Goal: Task Accomplishment & Management: Manage account settings

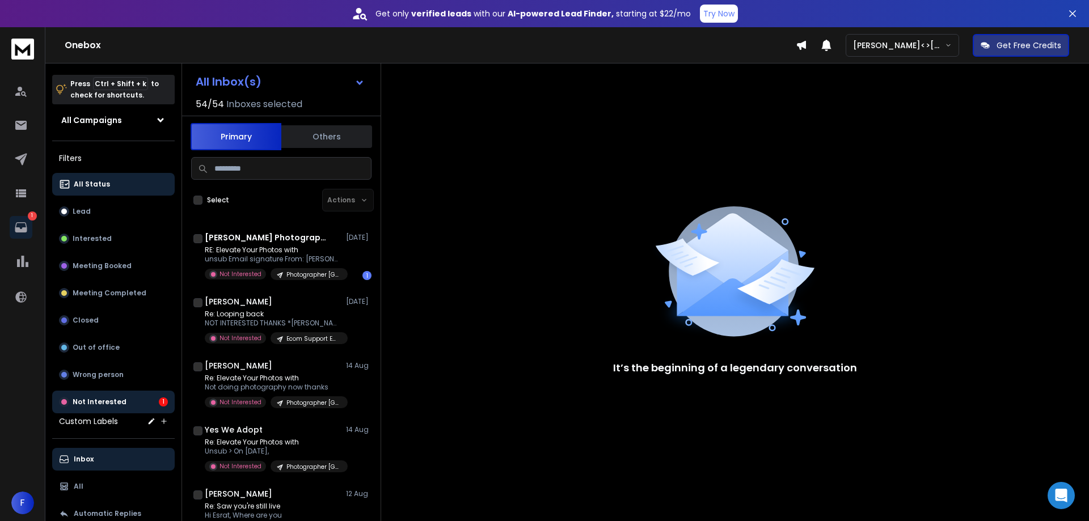
click at [82, 396] on button "Not Interested 1" at bounding box center [113, 402] width 122 height 23
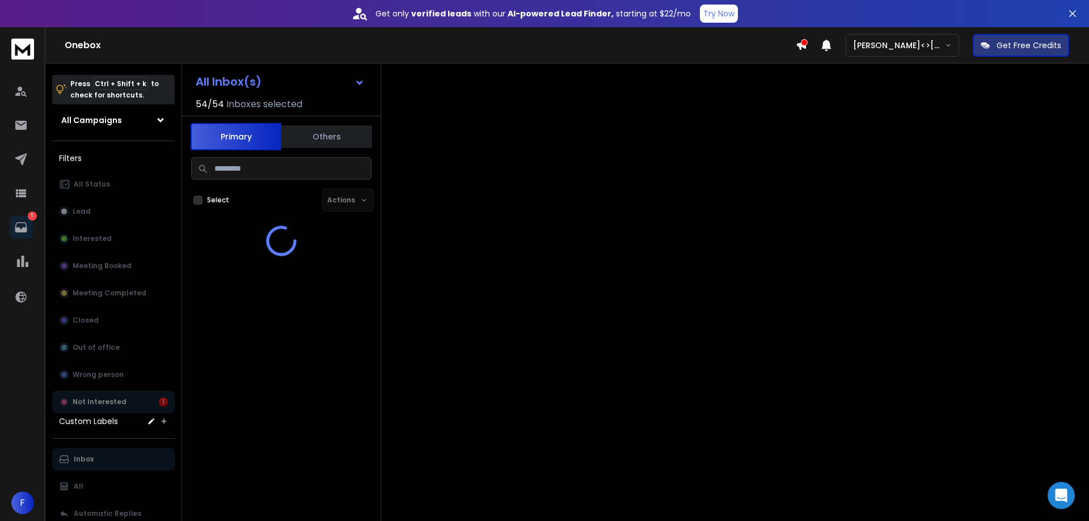
click at [82, 396] on div "All Status Lead Interested Meeting Booked Meeting Completed Closed Out of offic…" at bounding box center [113, 293] width 122 height 240
click at [20, 156] on icon at bounding box center [21, 159] width 12 height 12
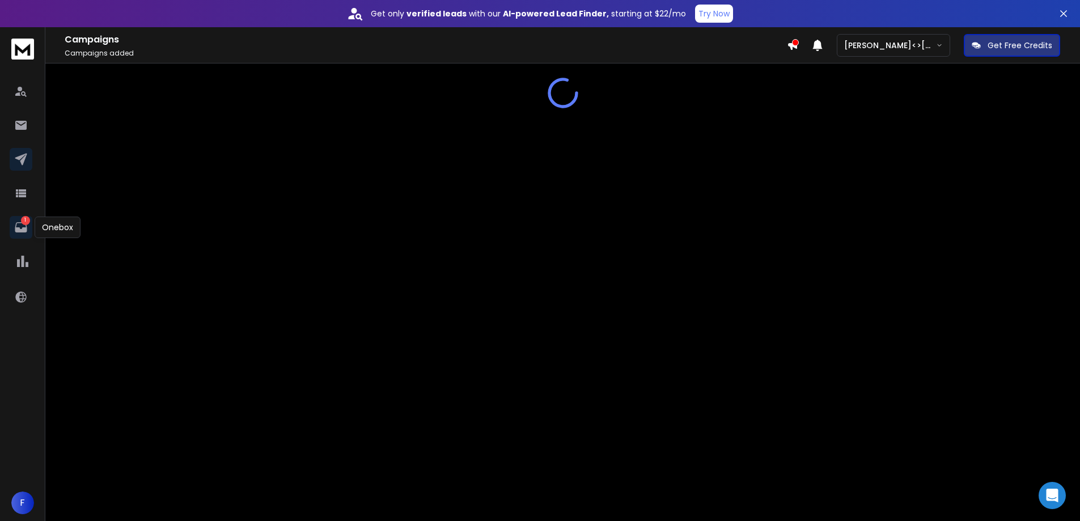
click at [20, 225] on icon at bounding box center [21, 228] width 14 height 14
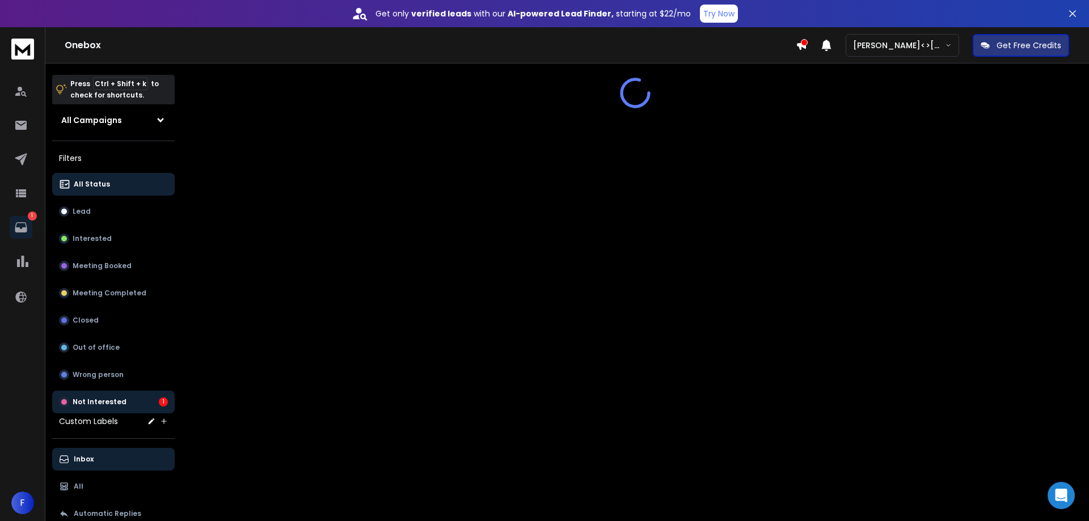
click at [84, 406] on p "Not Interested" at bounding box center [100, 402] width 54 height 9
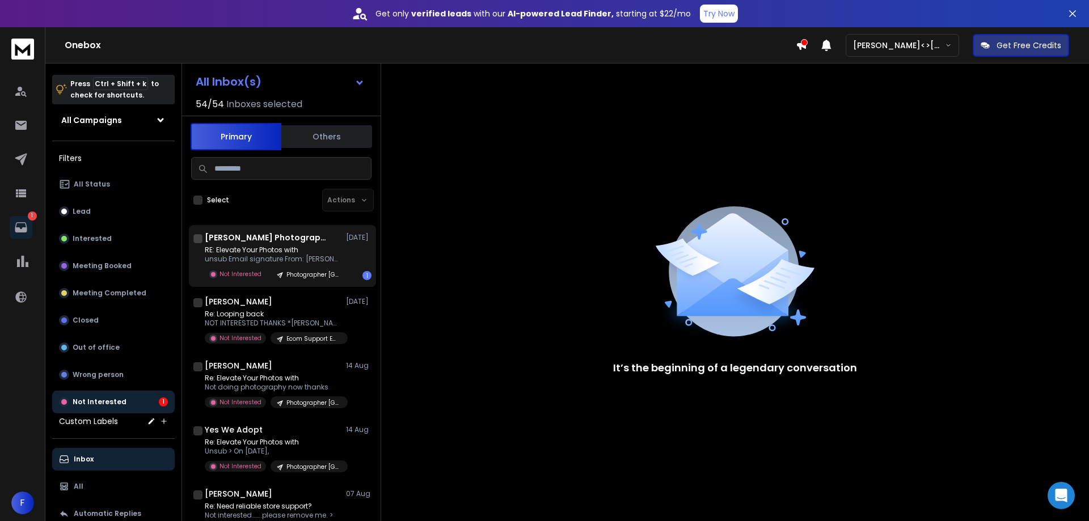
click at [252, 253] on p "RE: Elevate Your Photos with" at bounding box center [273, 250] width 136 height 9
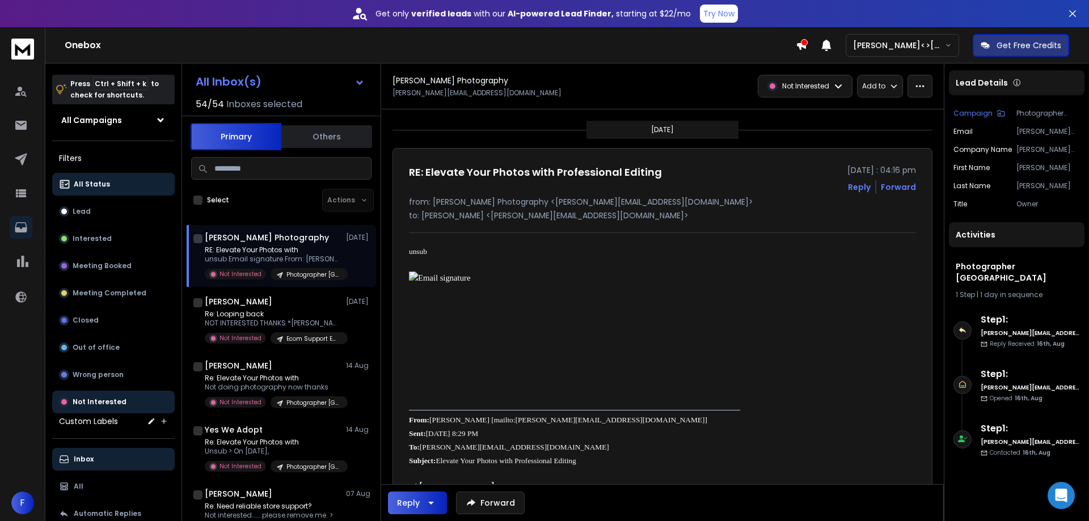
click at [87, 184] on p "All Status" at bounding box center [92, 184] width 36 height 9
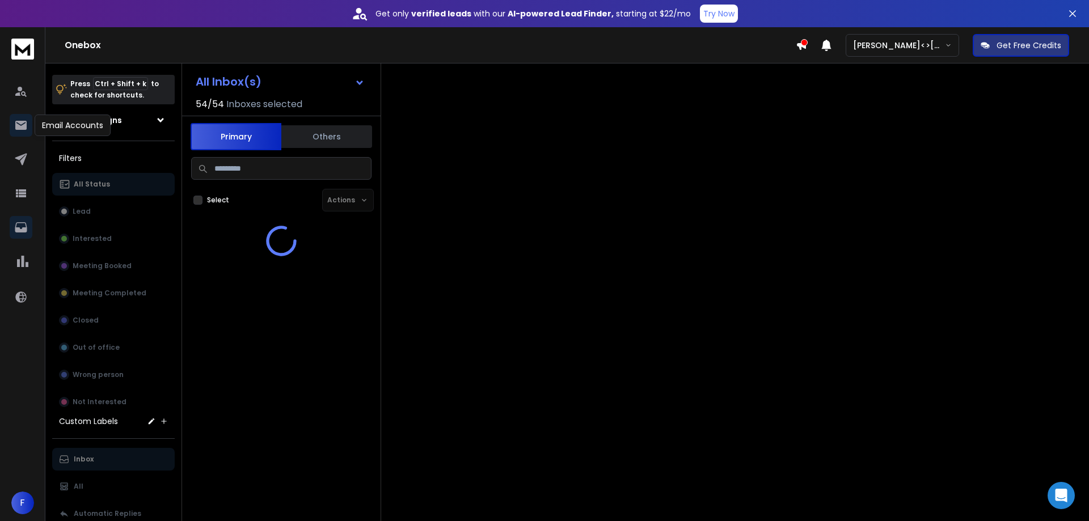
click at [28, 132] on link at bounding box center [21, 125] width 23 height 23
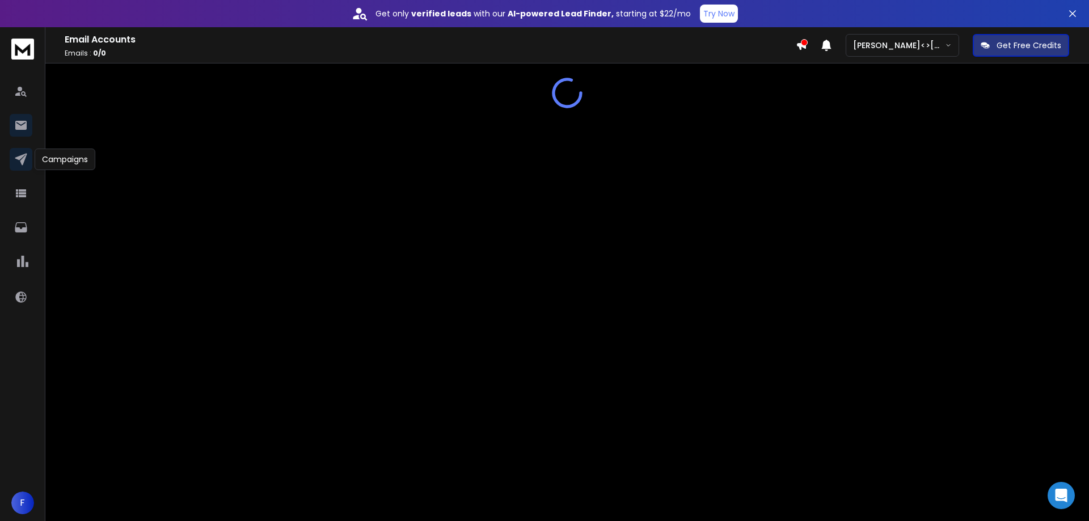
click at [15, 162] on icon at bounding box center [21, 160] width 14 height 14
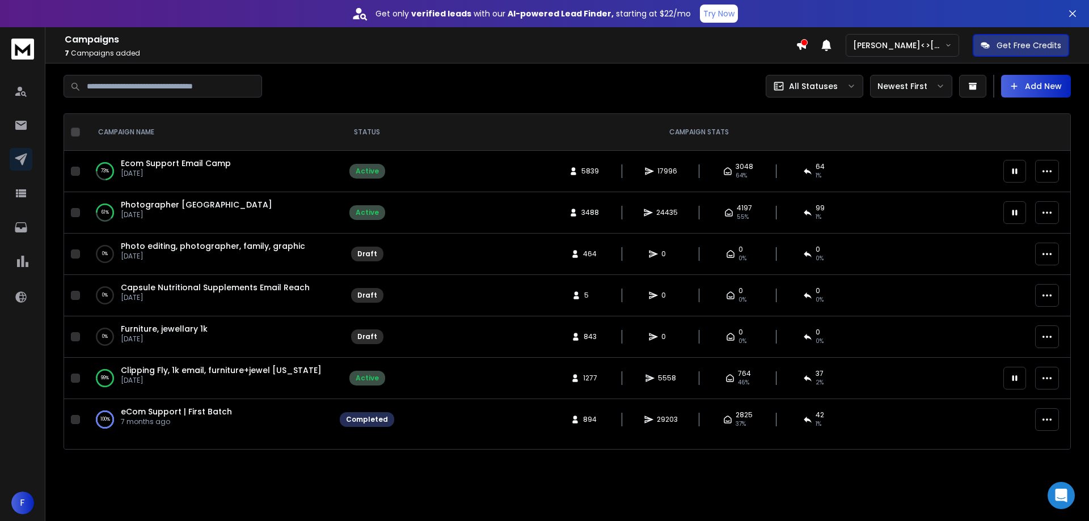
click at [175, 177] on p "[DATE]" at bounding box center [176, 173] width 110 height 9
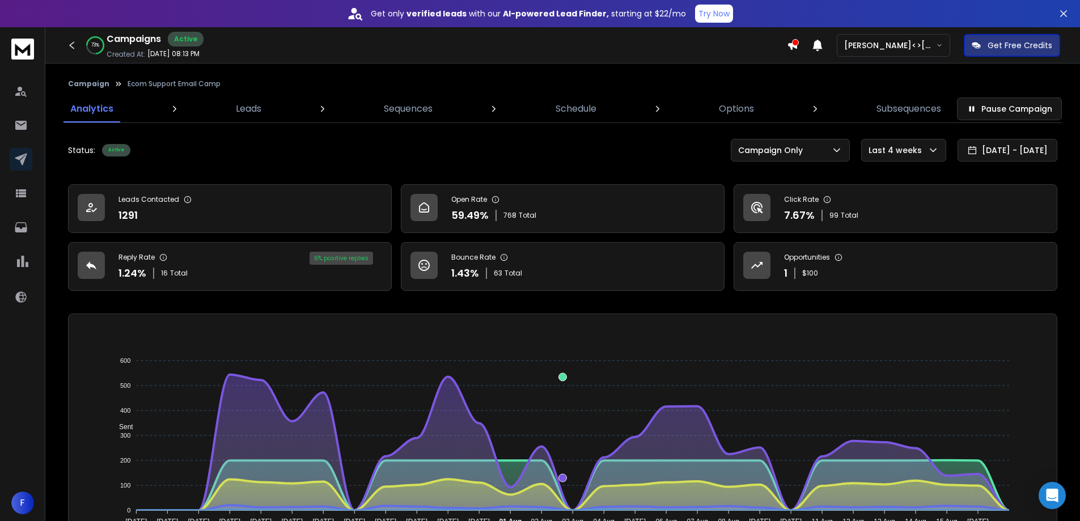
click at [477, 270] on p "1.43 %" at bounding box center [465, 273] width 28 height 16
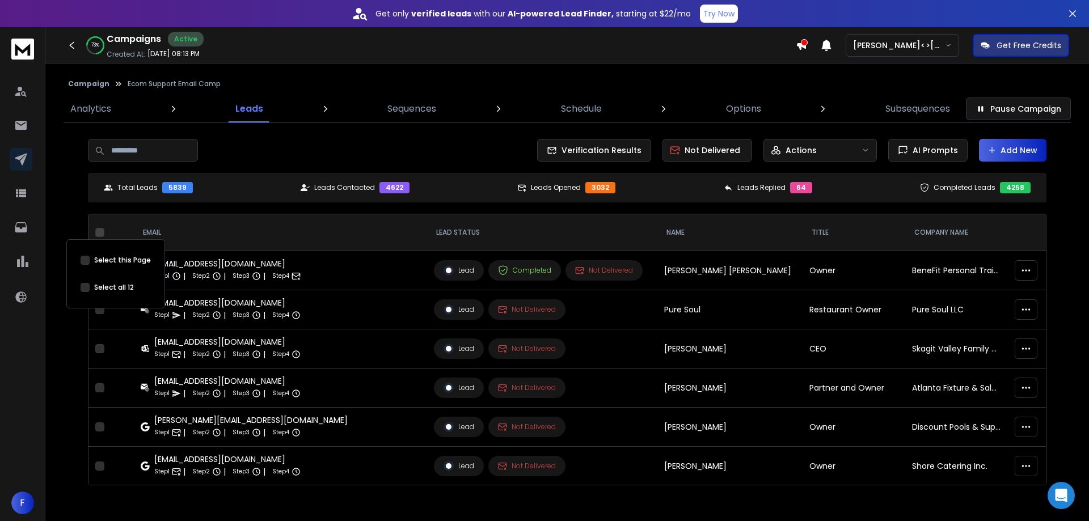
click at [82, 291] on button "Select this Page" at bounding box center [85, 287] width 9 height 9
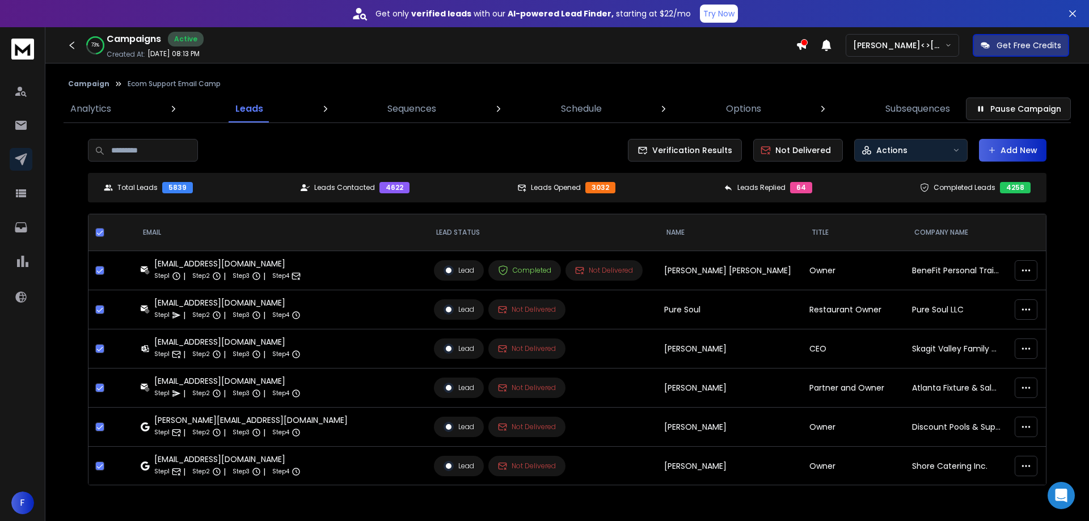
click at [886, 153] on p "Actions" at bounding box center [891, 150] width 31 height 11
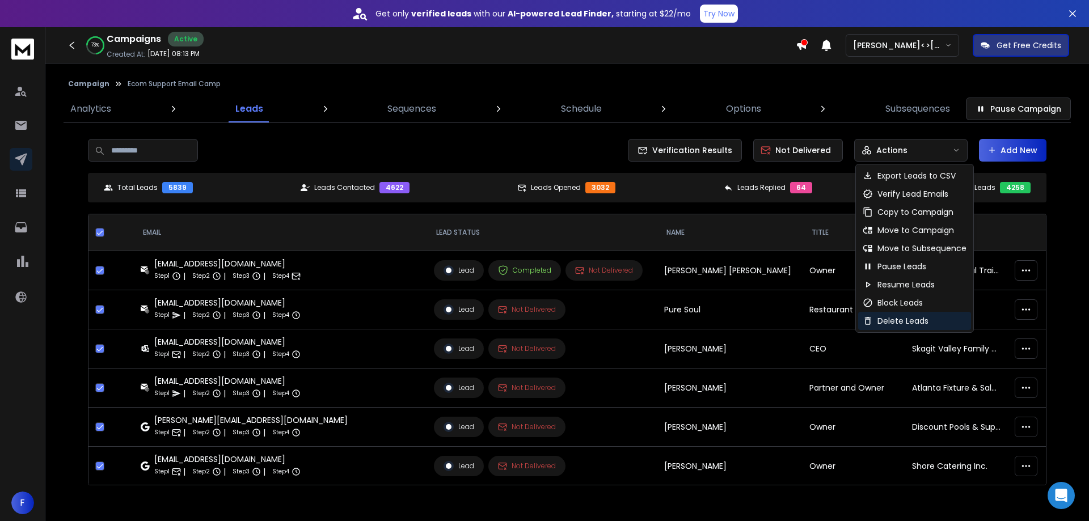
click at [879, 316] on p "Delete Leads" at bounding box center [902, 320] width 51 height 11
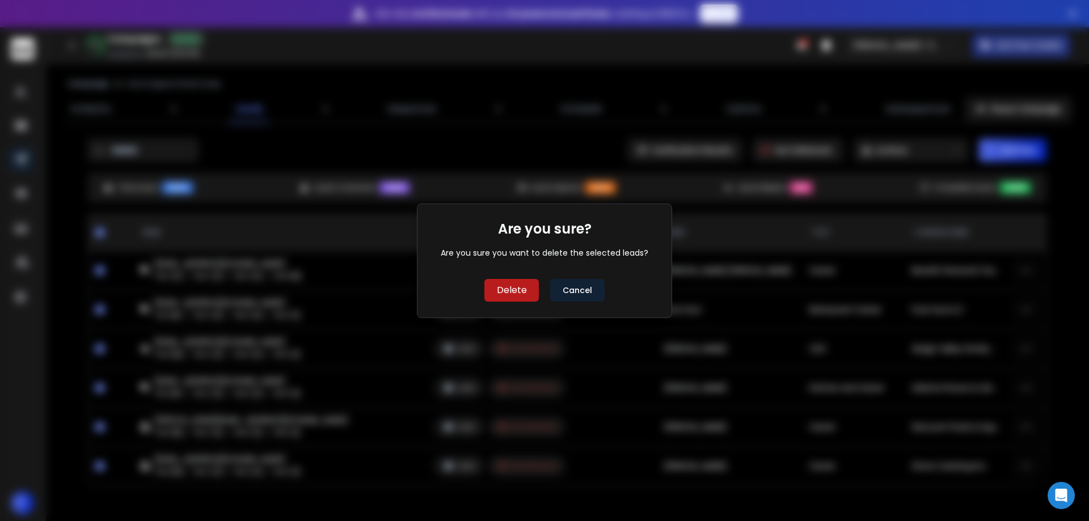
click at [518, 282] on button "Delete" at bounding box center [511, 290] width 54 height 23
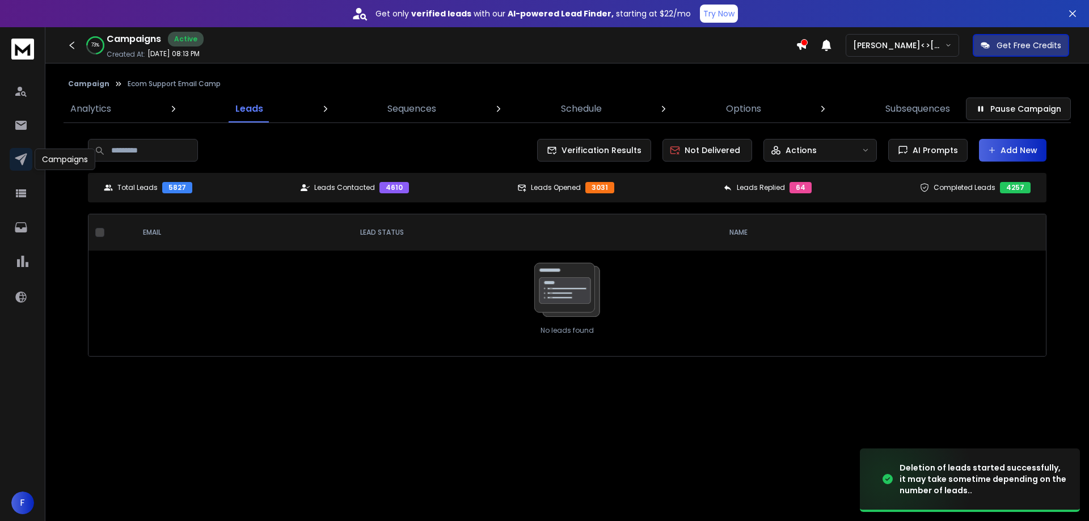
click at [26, 149] on link at bounding box center [21, 159] width 23 height 23
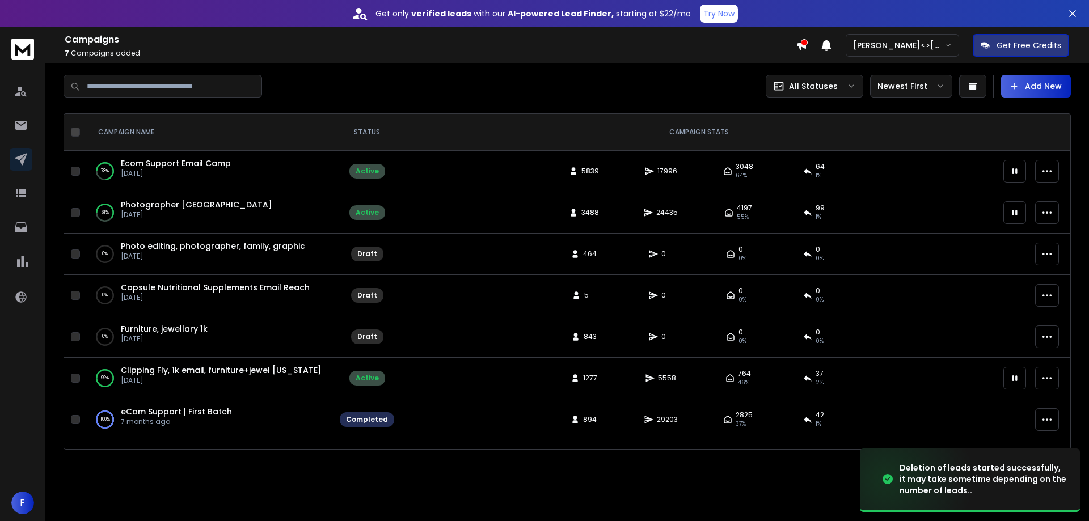
click at [139, 202] on span "Photographer [GEOGRAPHIC_DATA]" at bounding box center [196, 204] width 151 height 11
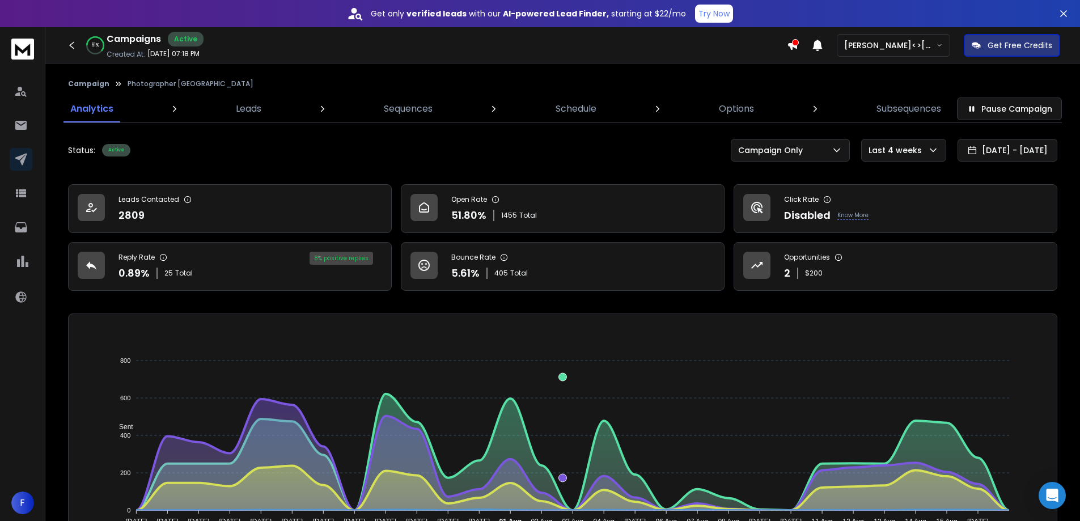
click at [466, 262] on div "Bounce Rate" at bounding box center [489, 257] width 77 height 11
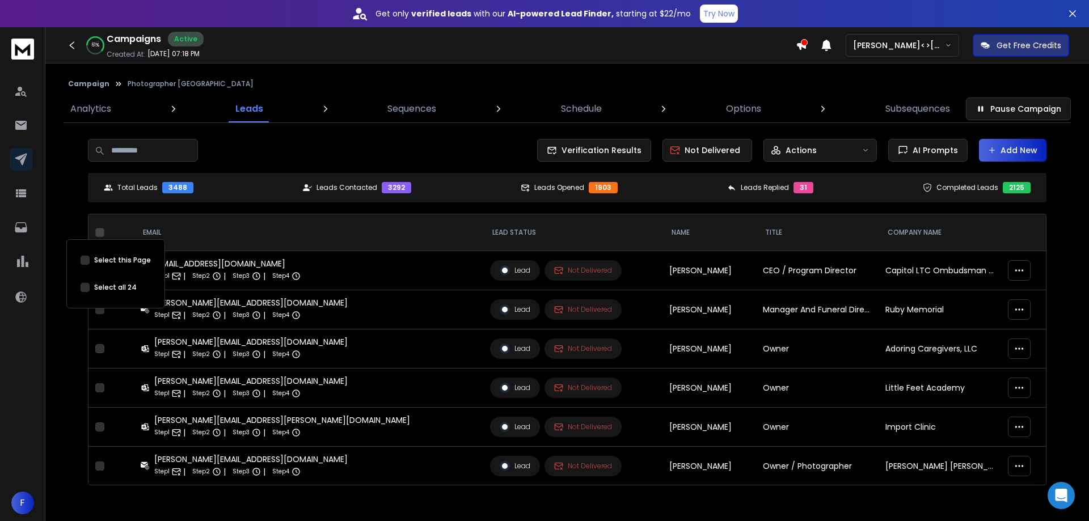
drag, startPoint x: 96, startPoint y: 230, endPoint x: 90, endPoint y: 276, distance: 46.9
click at [90, 276] on body "Get only verified leads with our AI-powered Lead Finder, starting at $22/mo Try…" at bounding box center [544, 260] width 1089 height 521
click at [86, 286] on button "Select this Page" at bounding box center [85, 287] width 9 height 9
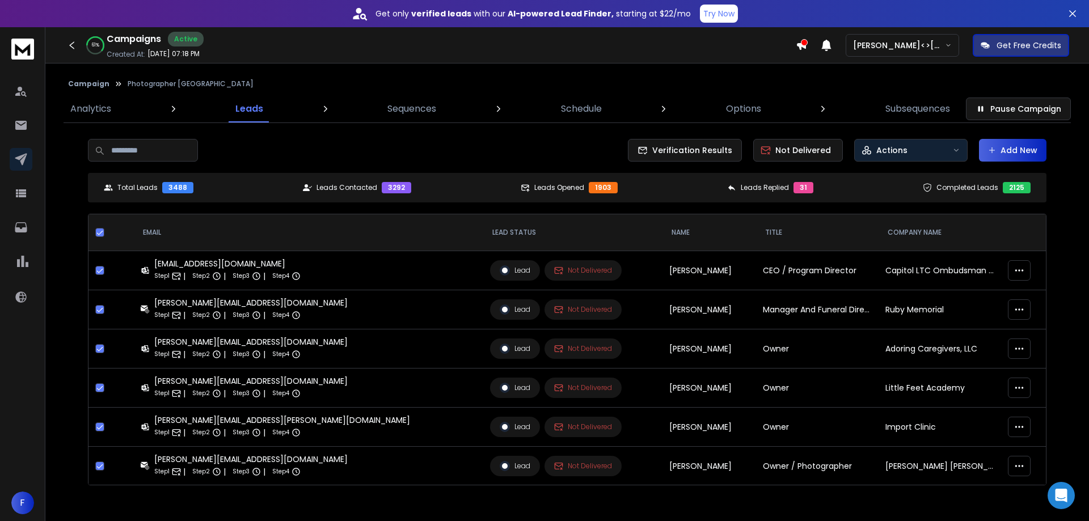
click at [894, 145] on p "Actions" at bounding box center [891, 150] width 31 height 11
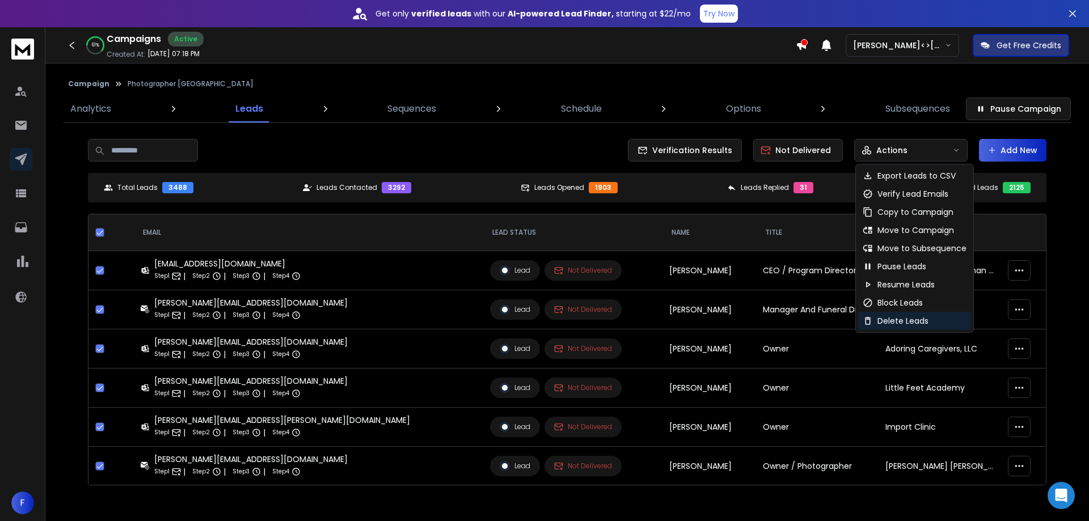
click at [870, 312] on div "Delete Leads" at bounding box center [914, 321] width 113 height 18
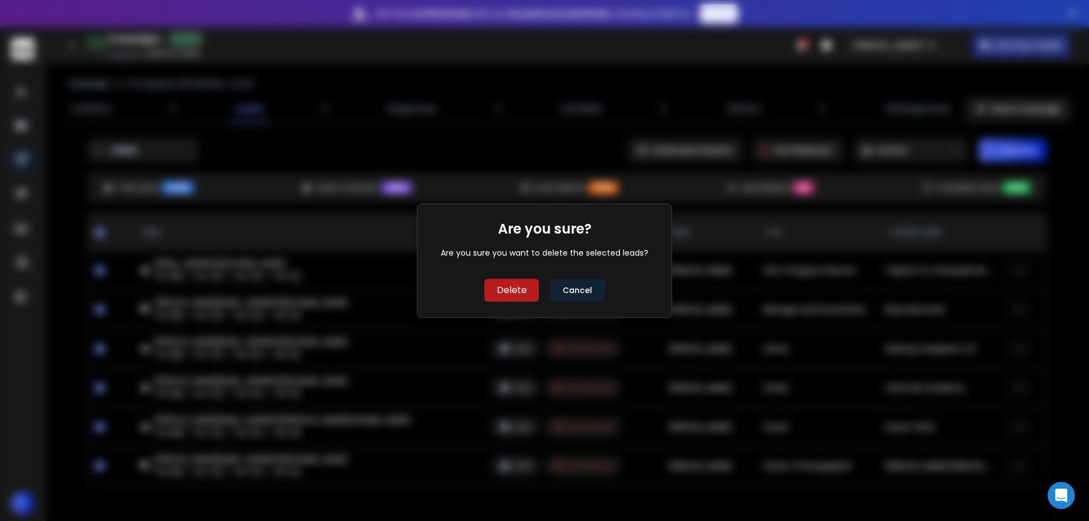
click at [508, 295] on button "Delete" at bounding box center [511, 290] width 54 height 23
